Goal: Communication & Community: Answer question/provide support

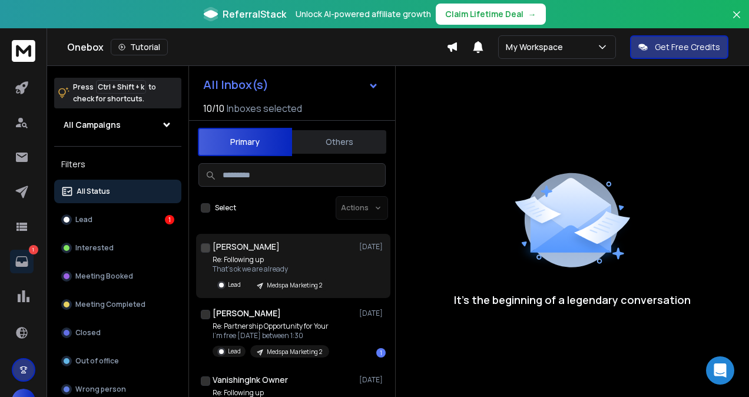
scroll to position [59, 0]
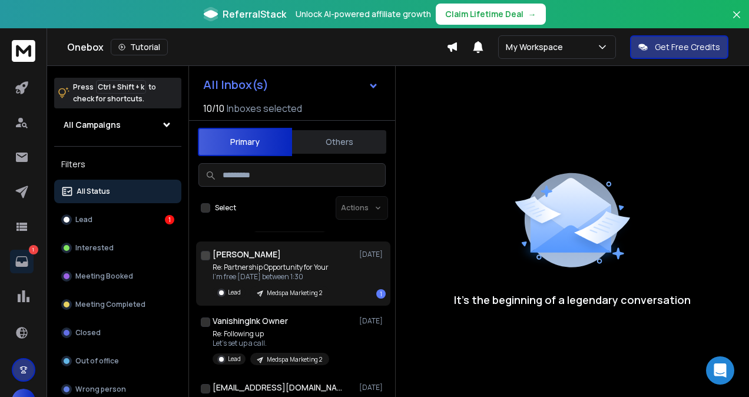
click at [278, 265] on p "Re: Partnership Opportunity for Your" at bounding box center [271, 267] width 117 height 9
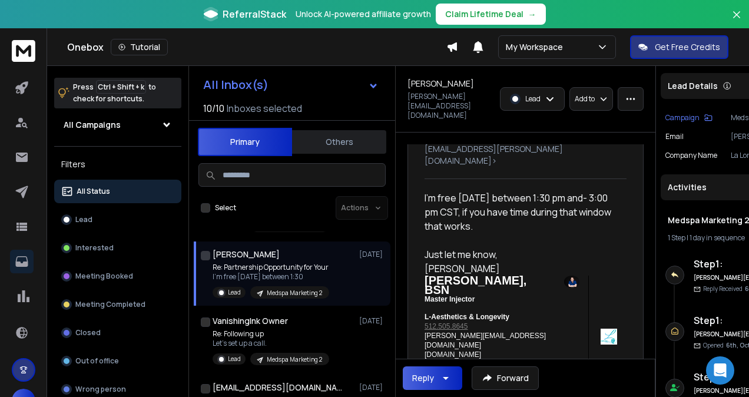
scroll to position [118, 0]
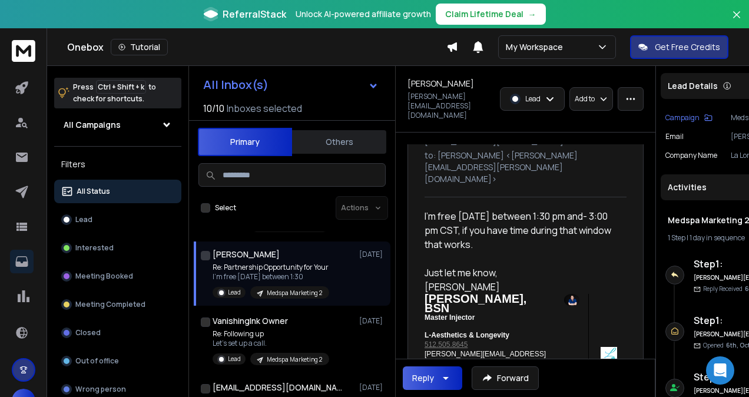
click at [564, 294] on img at bounding box center [571, 300] width 15 height 12
click at [423, 375] on div "Reply" at bounding box center [423, 378] width 22 height 12
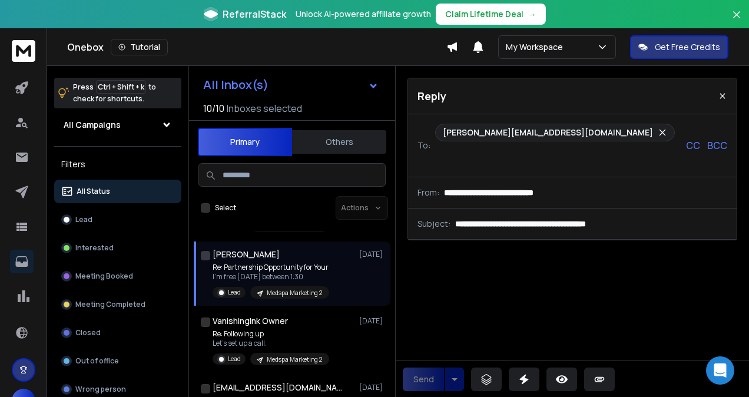
scroll to position [0, 0]
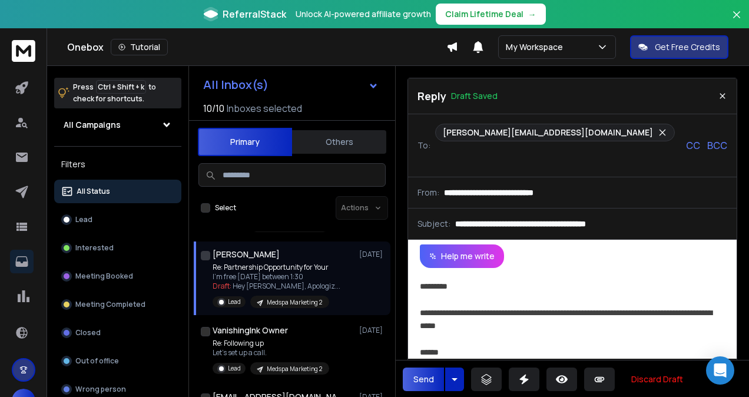
click at [424, 381] on button "Send" at bounding box center [423, 380] width 41 height 24
